Goal: Task Accomplishment & Management: Manage account settings

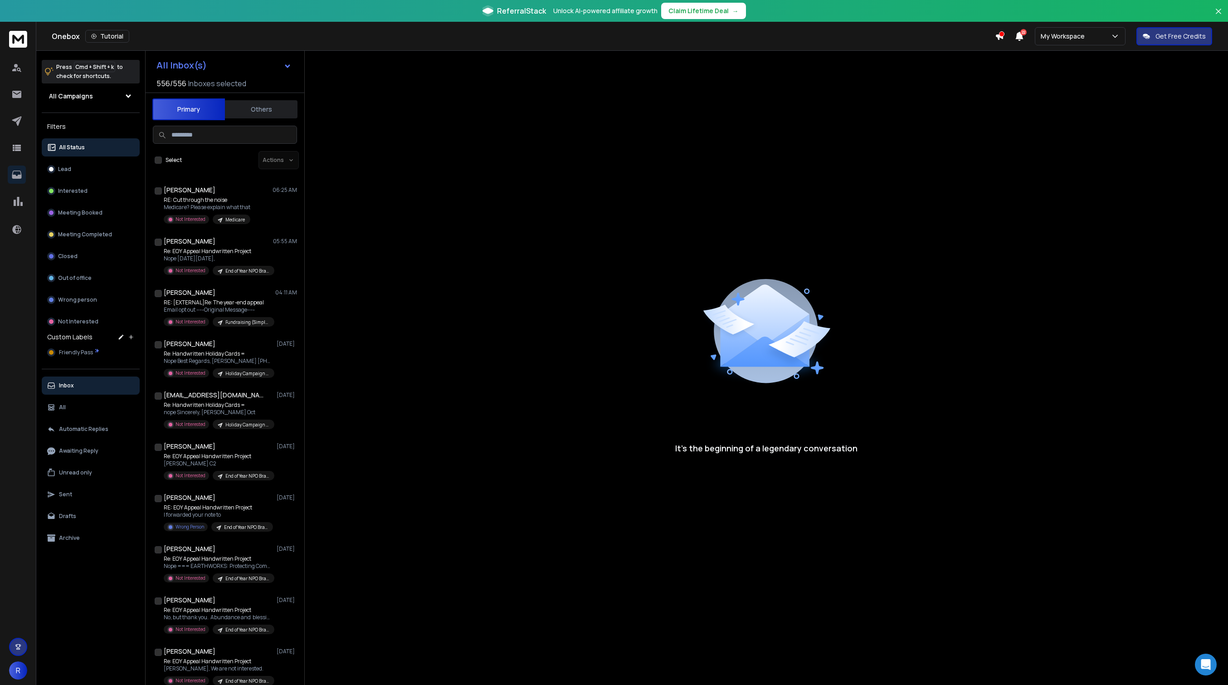
click at [51, 200] on div "All Status Lead Interested Meeting Booked Meeting Completed Closed Out of offic…" at bounding box center [91, 234] width 98 height 192
click at [55, 195] on button "Interested" at bounding box center [91, 191] width 98 height 18
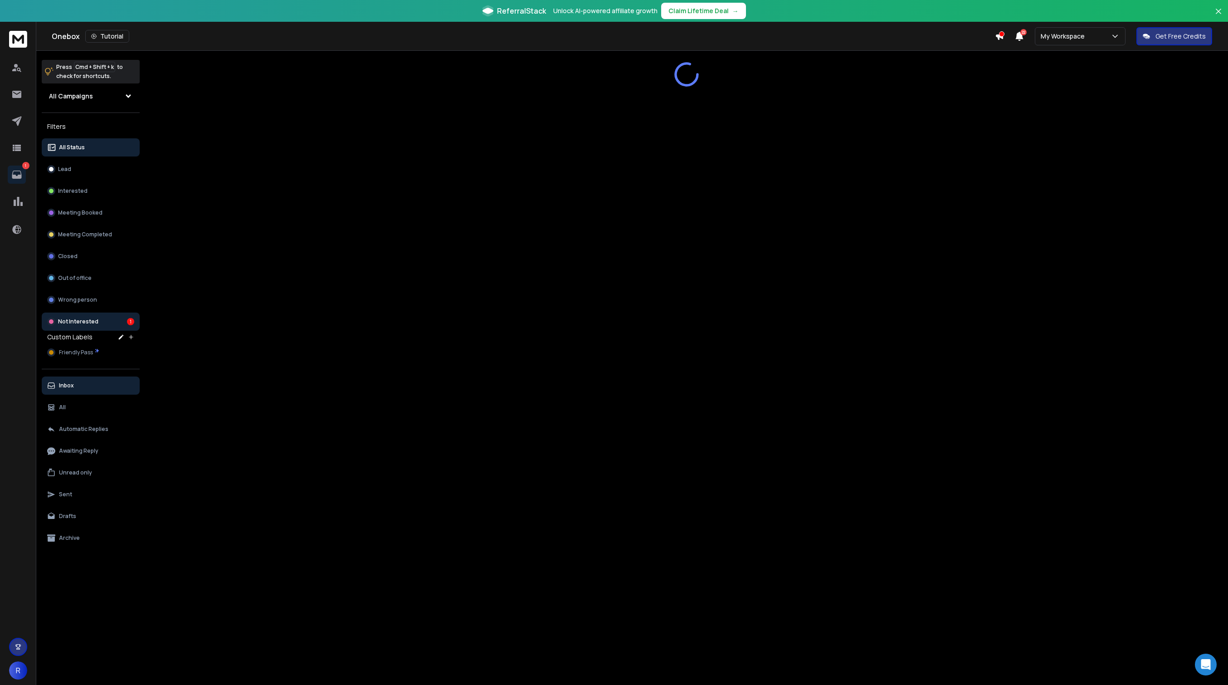
click at [94, 324] on p "Not Interested" at bounding box center [78, 321] width 40 height 7
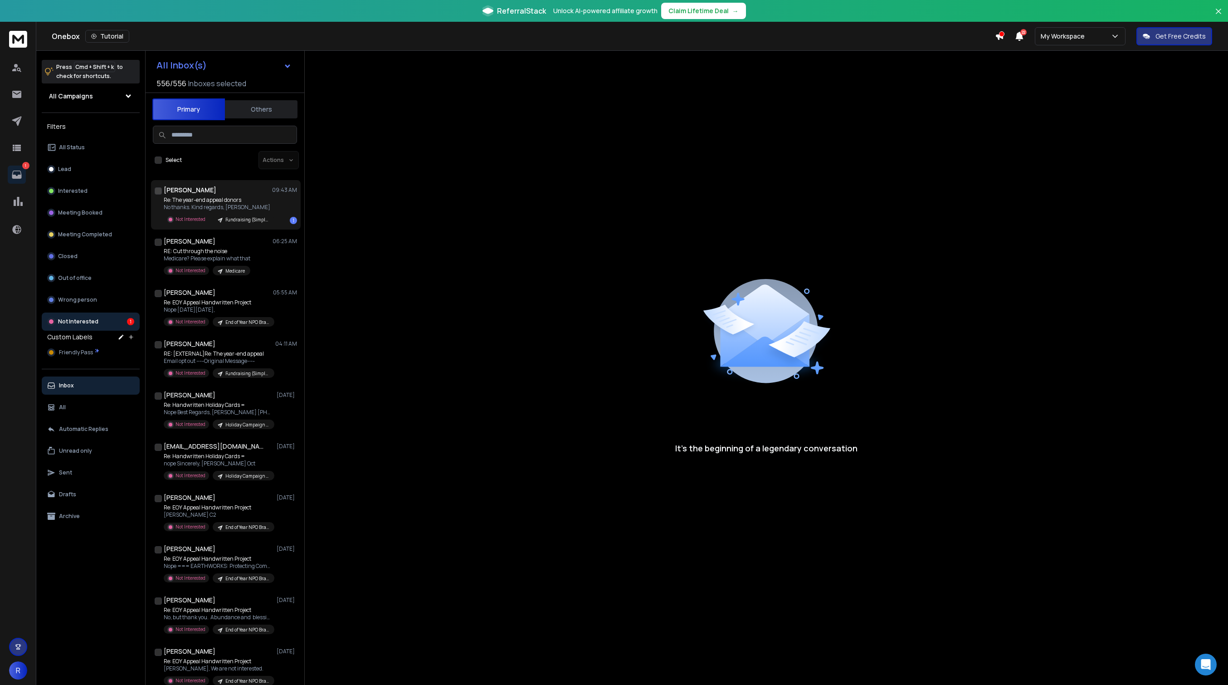
click at [244, 224] on div "Not Interested Fundraising (Simply Noted) # 4" at bounding box center [219, 219] width 111 height 10
